Goal: Task Accomplishment & Management: Manage account settings

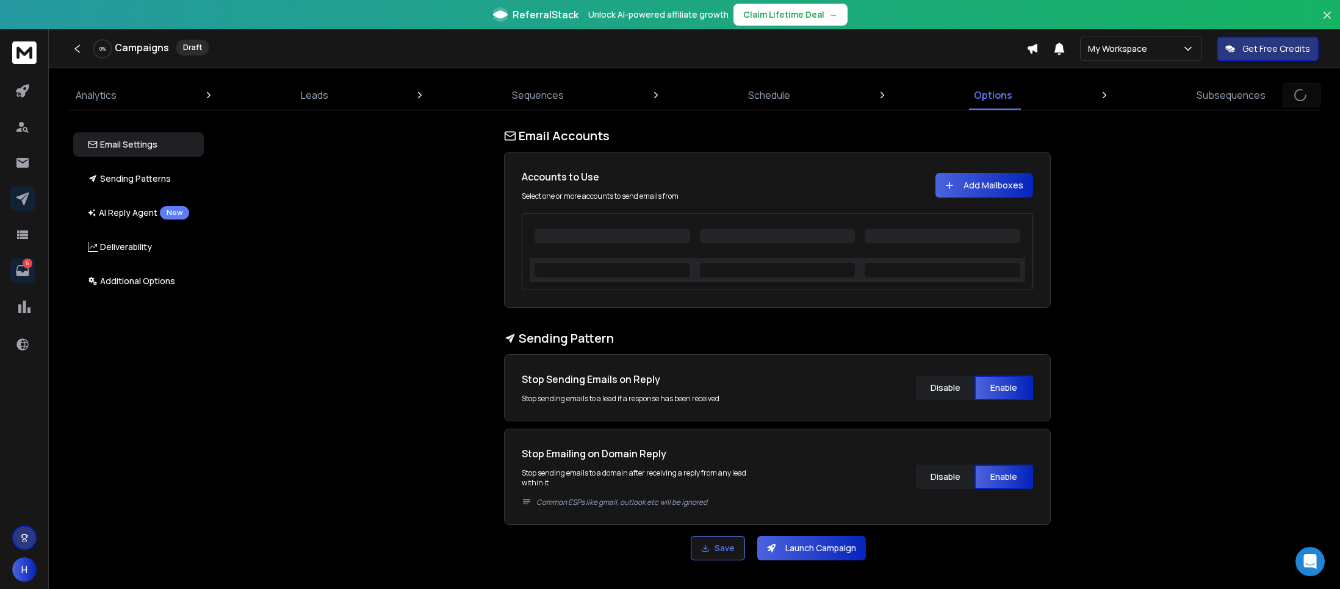
click at [24, 262] on p "5" at bounding box center [28, 264] width 10 height 10
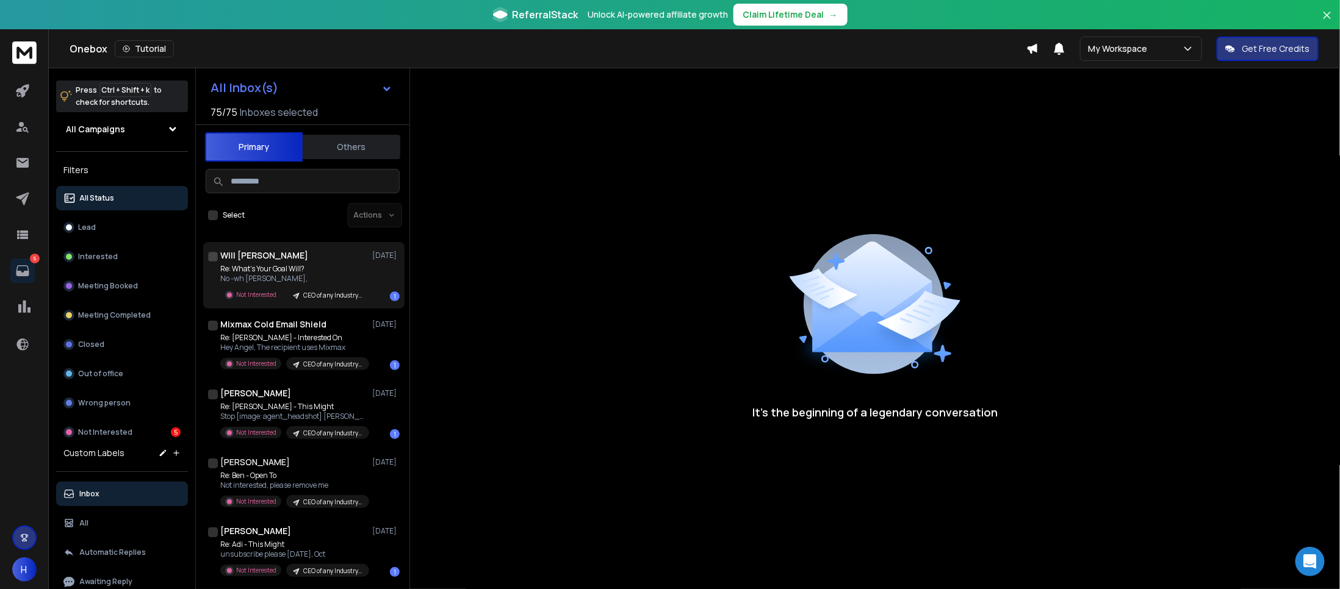
click at [354, 257] on div "Will [PERSON_NAME] [DATE]" at bounding box center [309, 256] width 179 height 12
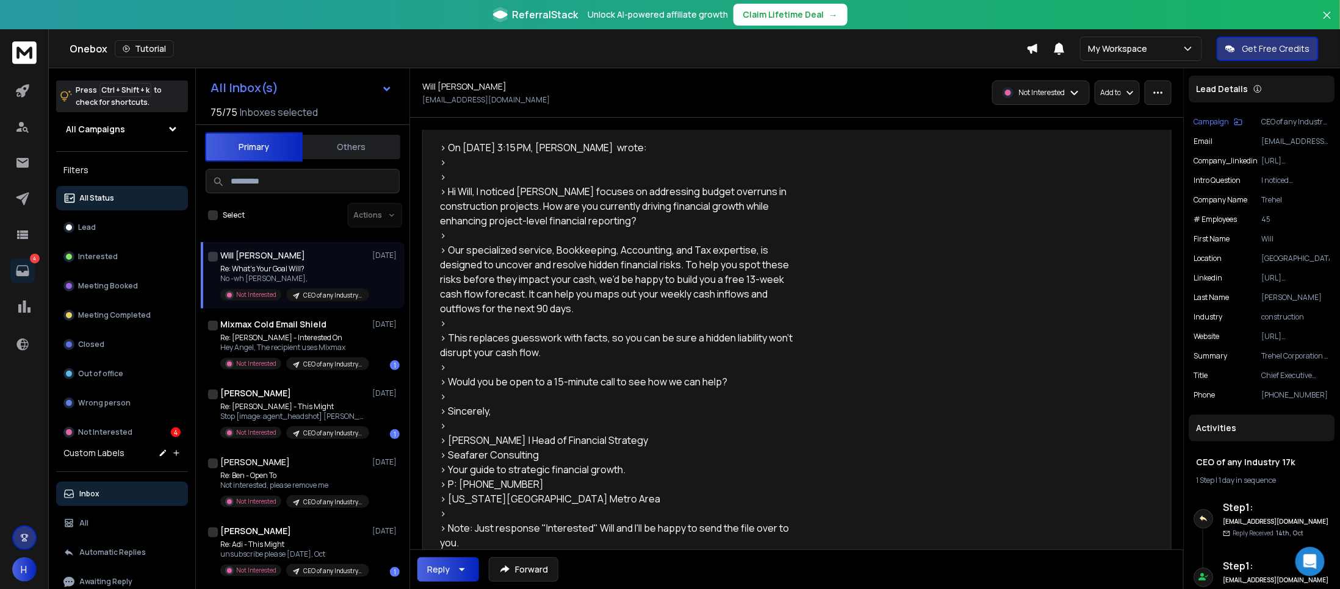
scroll to position [244, 0]
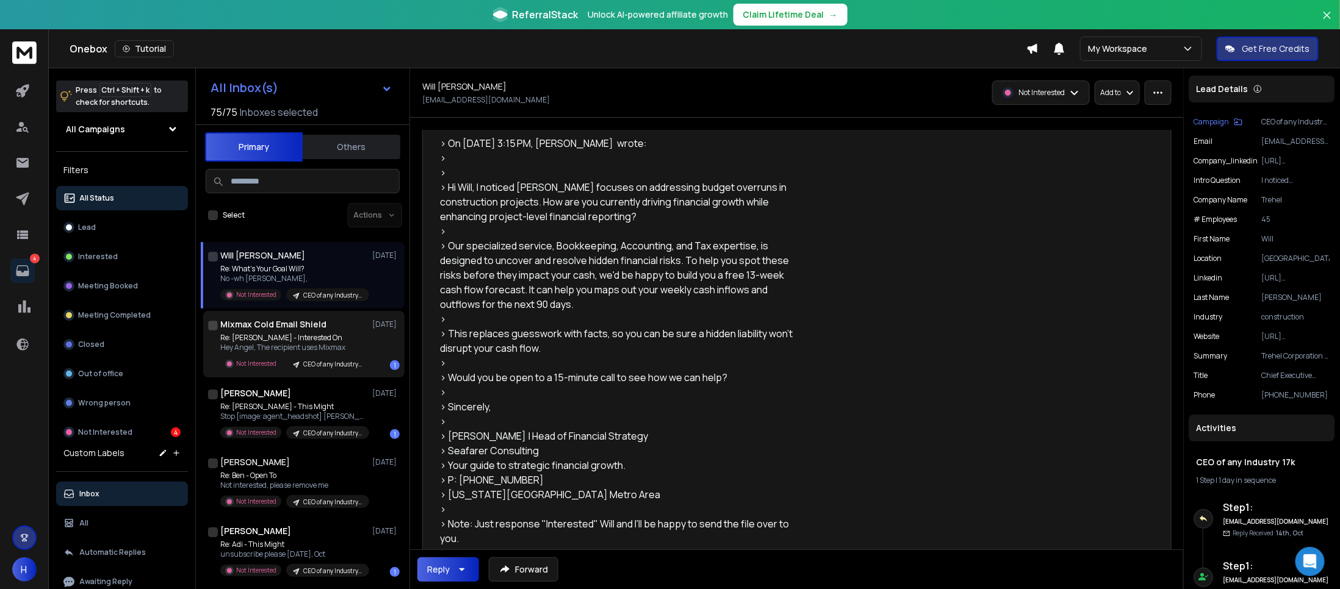
click at [323, 334] on p "Re: [PERSON_NAME] - Interested On" at bounding box center [293, 338] width 146 height 10
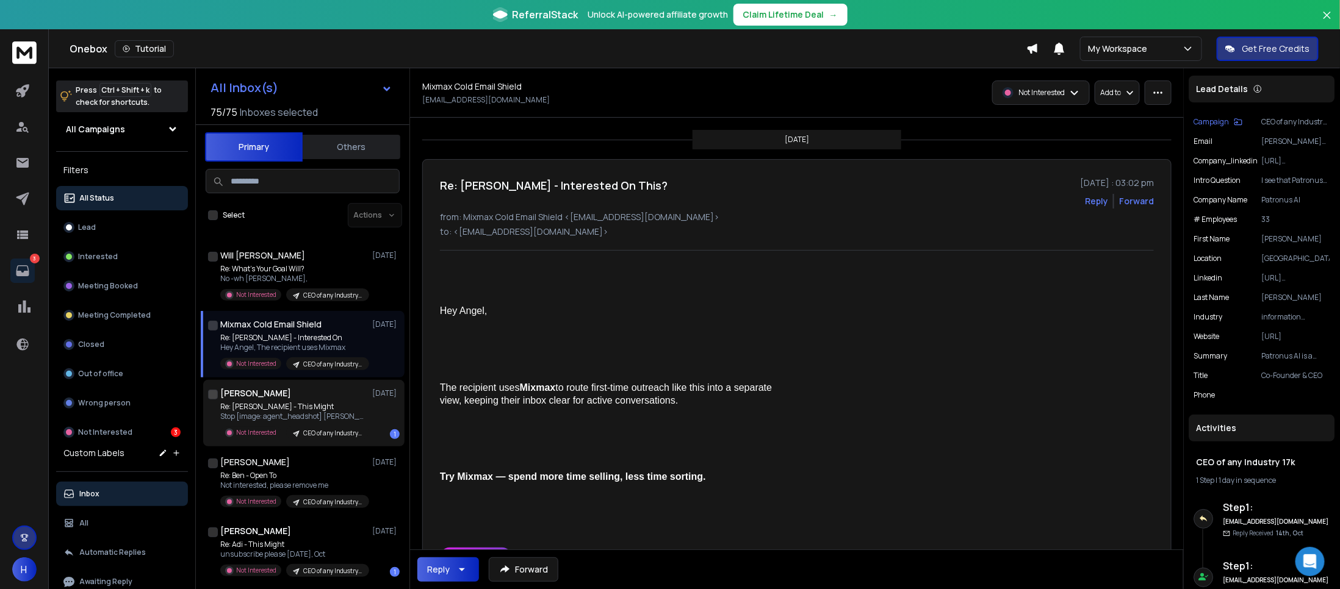
click at [364, 414] on p "Stop [image: agent_headshot] [PERSON_NAME]" at bounding box center [293, 417] width 146 height 10
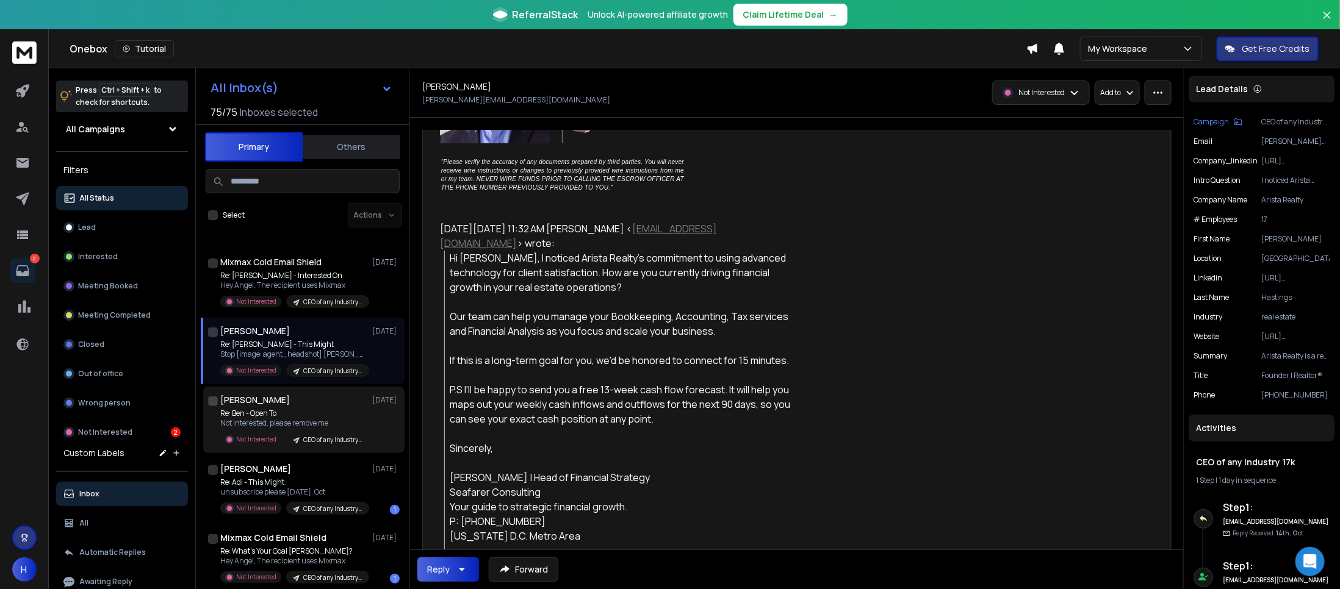
scroll to position [122, 0]
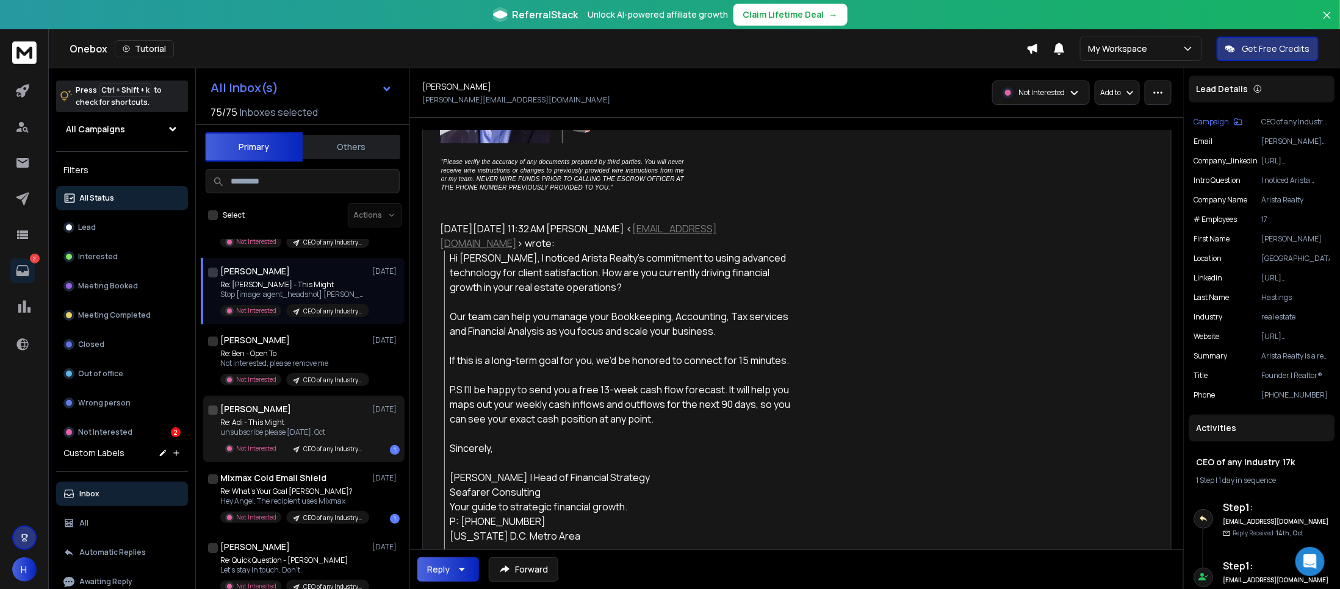
click at [372, 419] on div "Re: Adi - This Might unsubscribe please [DATE], Oct Not Interested CEO of any I…" at bounding box center [309, 436] width 179 height 37
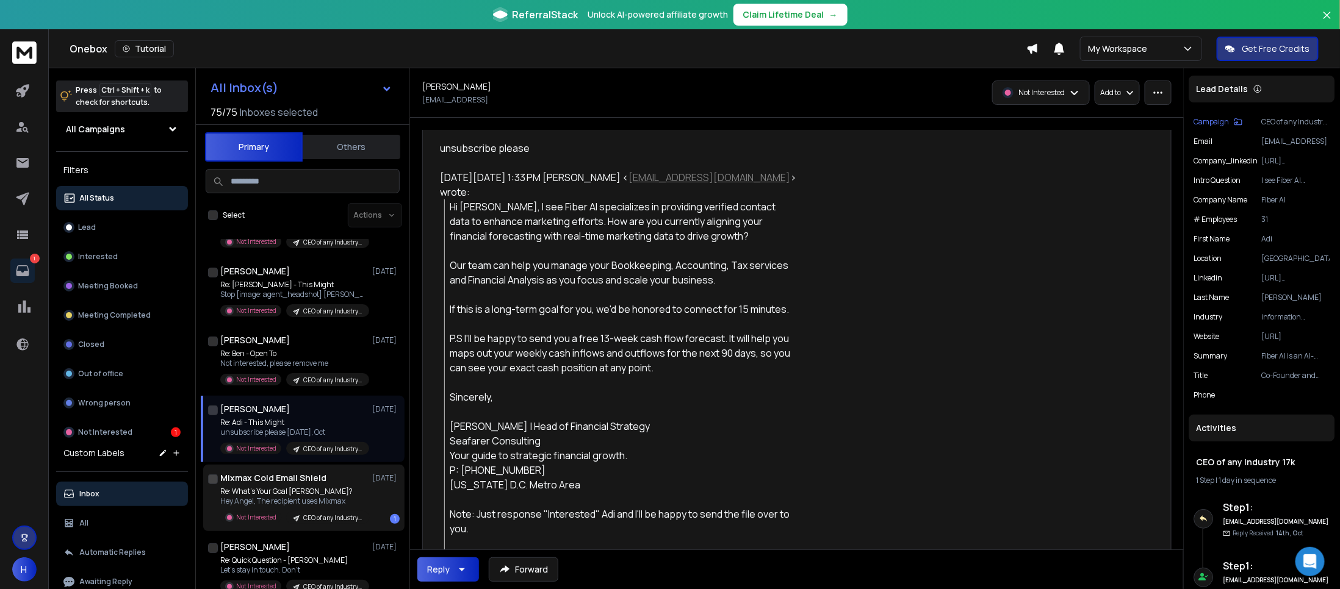
click at [350, 480] on div "Mixmax Cold Email Shield [DATE]" at bounding box center [309, 478] width 179 height 12
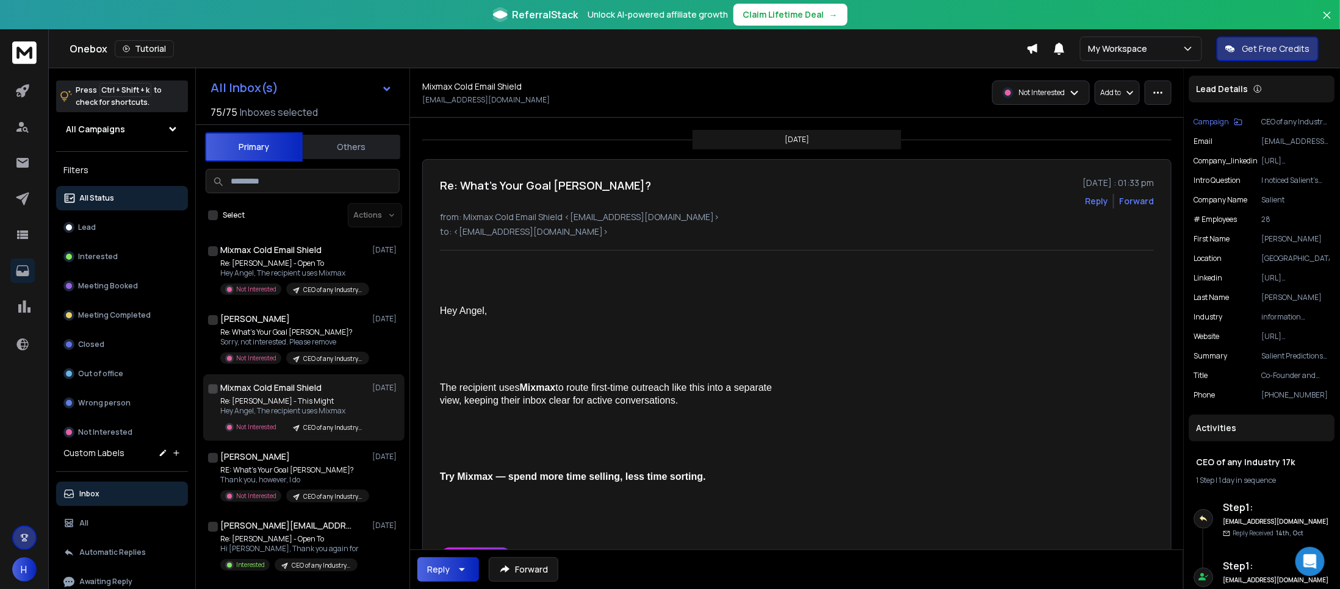
scroll to position [0, 0]
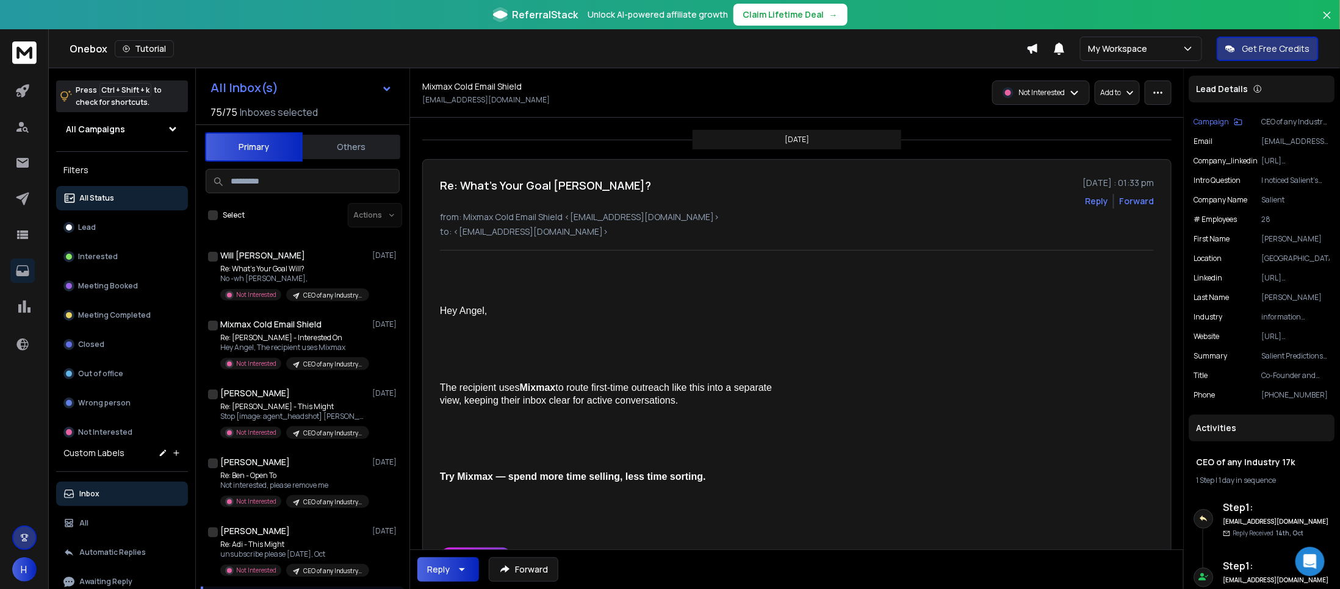
click at [351, 154] on button "Others" at bounding box center [352, 147] width 98 height 27
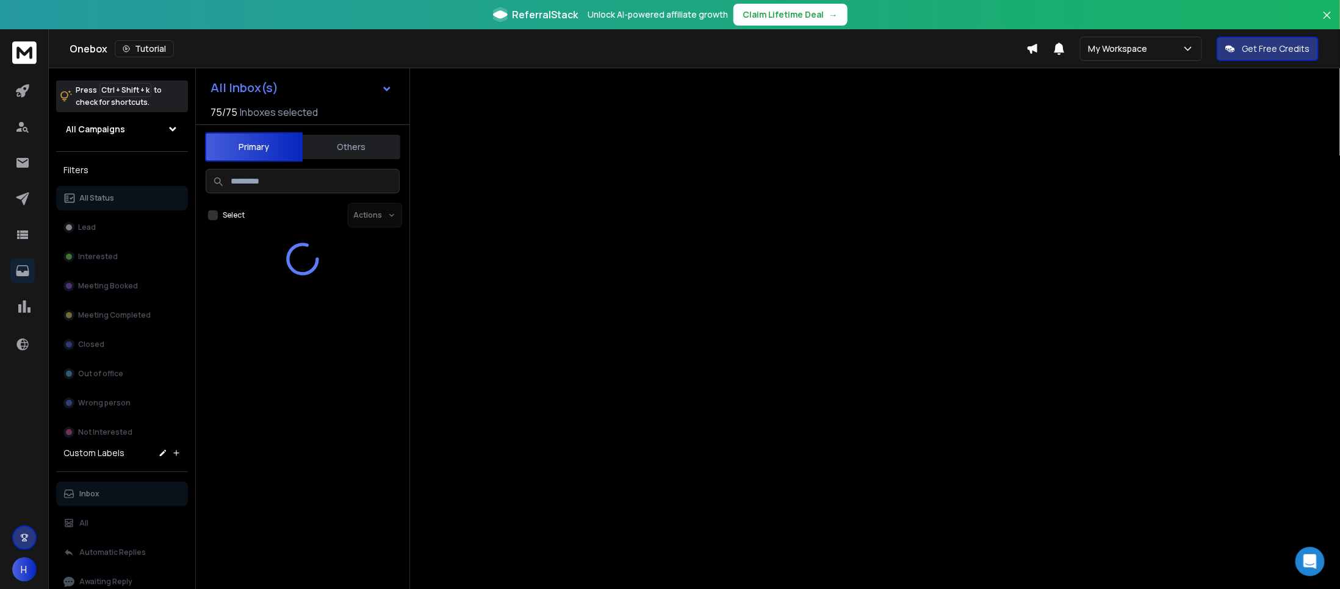
click at [271, 146] on button "Primary" at bounding box center [254, 146] width 98 height 29
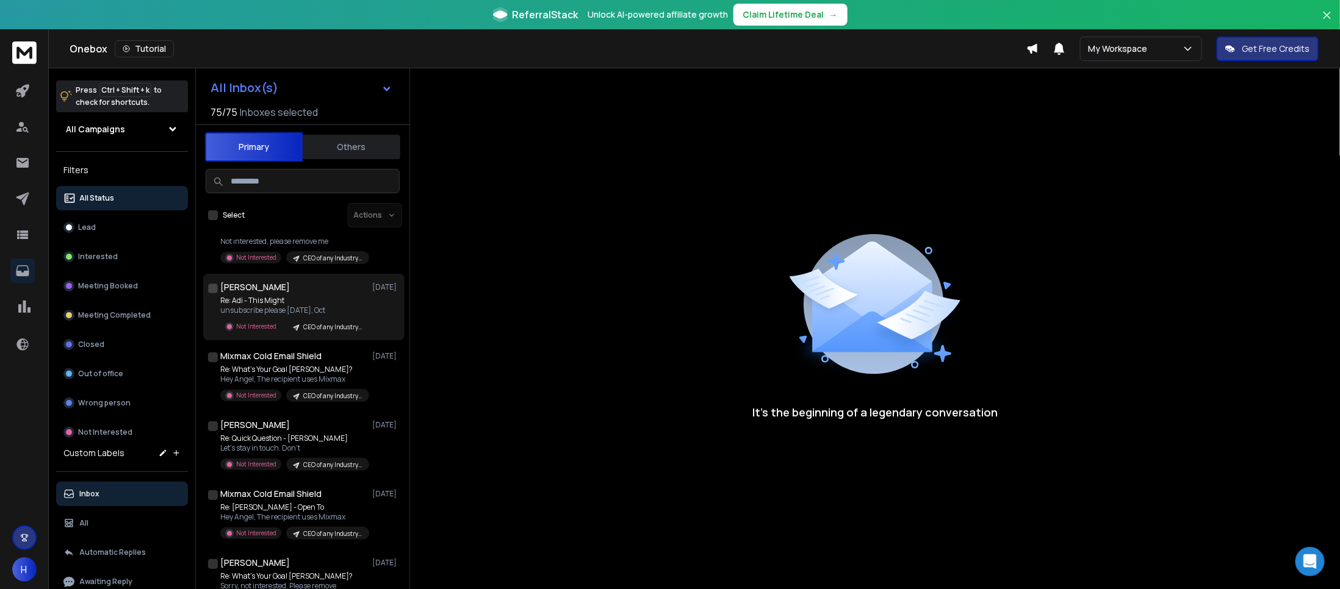
scroll to position [854, 0]
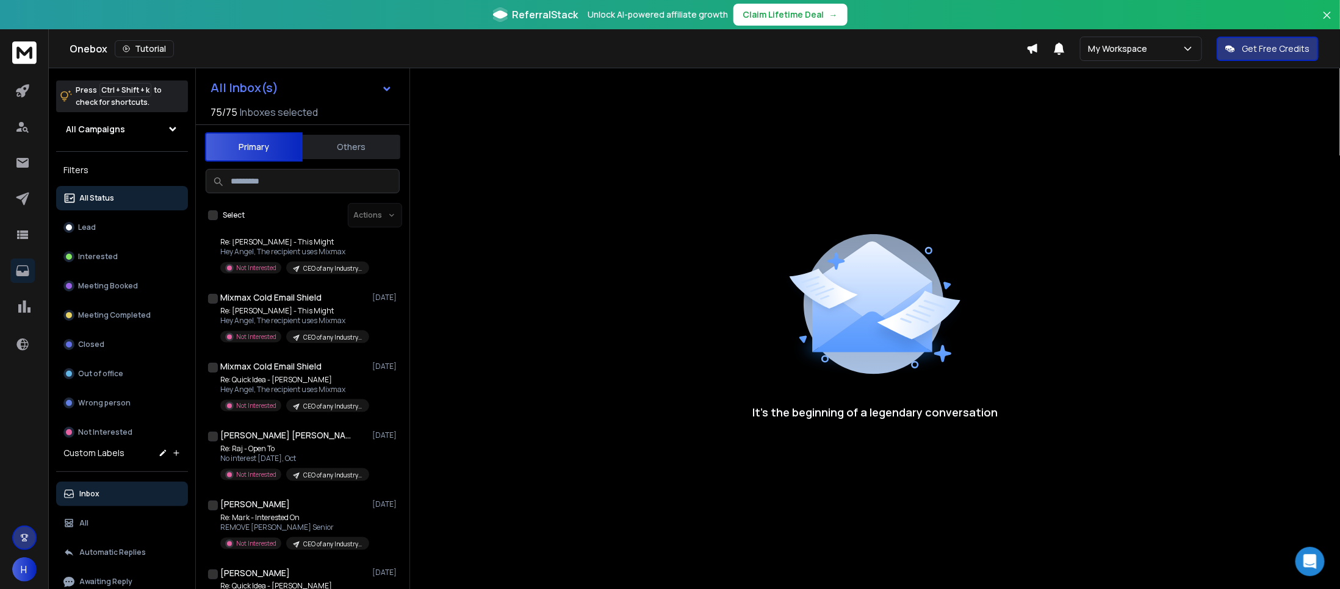
click at [348, 140] on button "Others" at bounding box center [352, 147] width 98 height 27
